Goal: Navigation & Orientation: Understand site structure

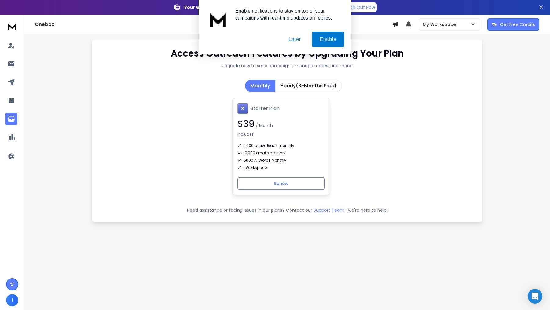
click at [296, 38] on button "Later" at bounding box center [294, 39] width 27 height 15
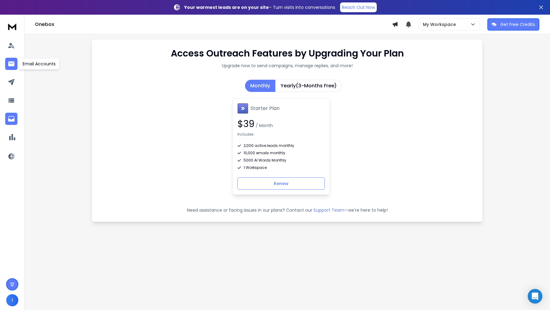
click at [14, 66] on icon at bounding box center [11, 63] width 7 height 7
click at [13, 85] on icon at bounding box center [11, 81] width 7 height 7
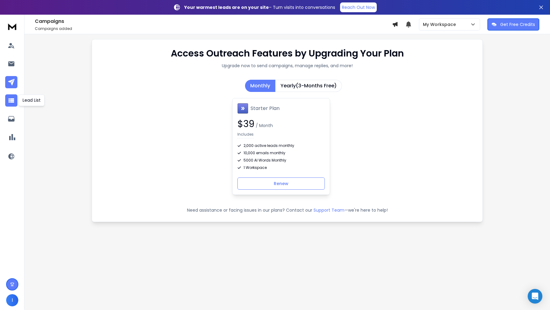
click at [13, 100] on icon at bounding box center [11, 100] width 7 height 7
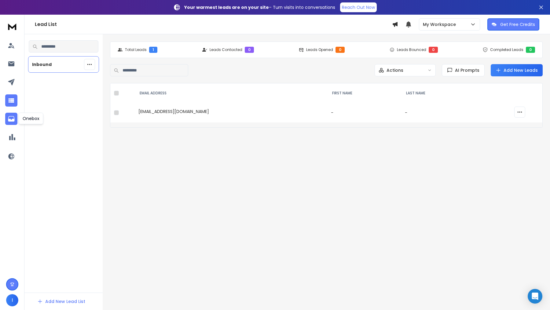
click at [10, 120] on icon at bounding box center [11, 118] width 6 height 5
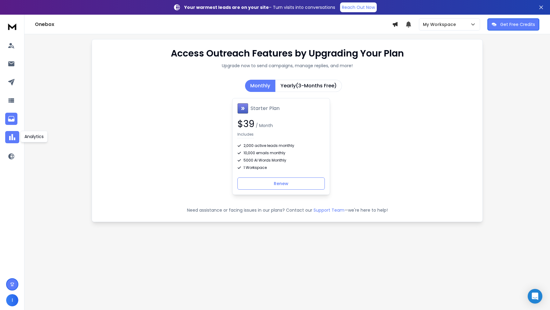
click at [12, 137] on icon at bounding box center [12, 137] width 6 height 6
click at [10, 87] on link at bounding box center [11, 82] width 12 height 12
click at [9, 52] on div at bounding box center [12, 46] width 14 height 15
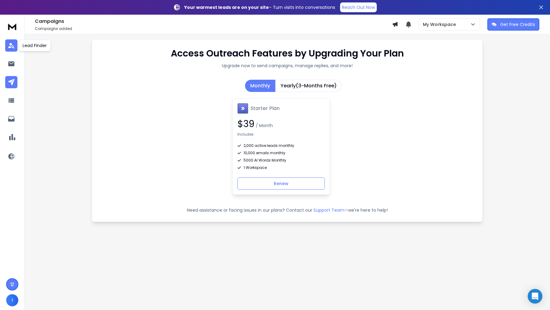
click at [12, 44] on icon at bounding box center [11, 45] width 7 height 7
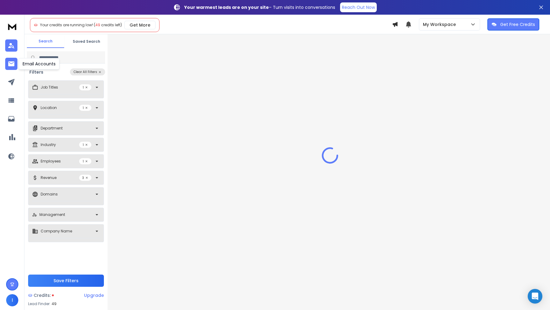
click at [11, 65] on icon at bounding box center [11, 63] width 6 height 5
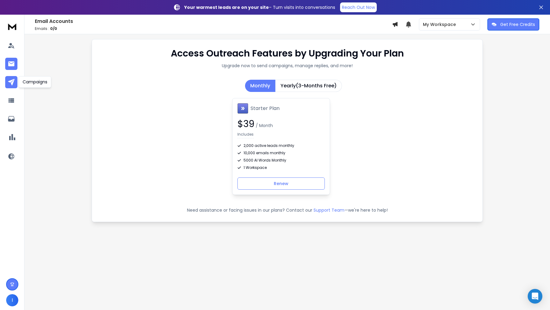
click at [13, 82] on icon at bounding box center [11, 82] width 6 height 6
click at [10, 98] on icon at bounding box center [11, 100] width 5 height 4
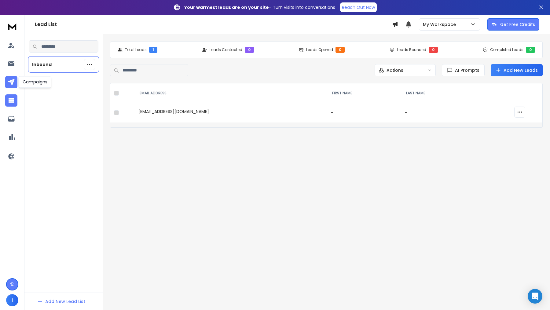
click at [9, 80] on icon at bounding box center [11, 81] width 7 height 7
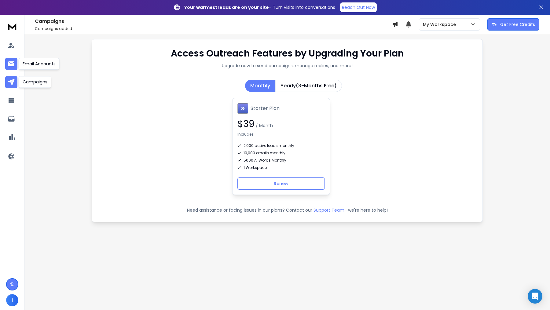
click at [11, 65] on icon at bounding box center [11, 63] width 6 height 5
click at [13, 116] on icon at bounding box center [11, 118] width 6 height 5
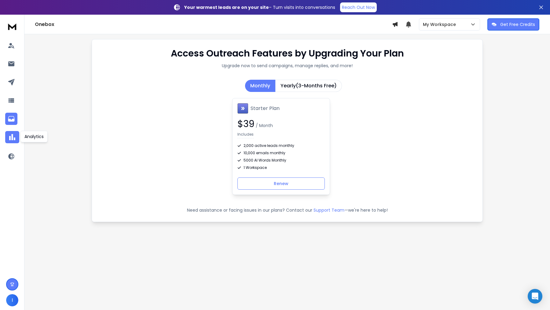
click at [16, 136] on icon at bounding box center [12, 136] width 9 height 9
click at [14, 155] on icon at bounding box center [11, 156] width 7 height 7
